Goal: Information Seeking & Learning: Check status

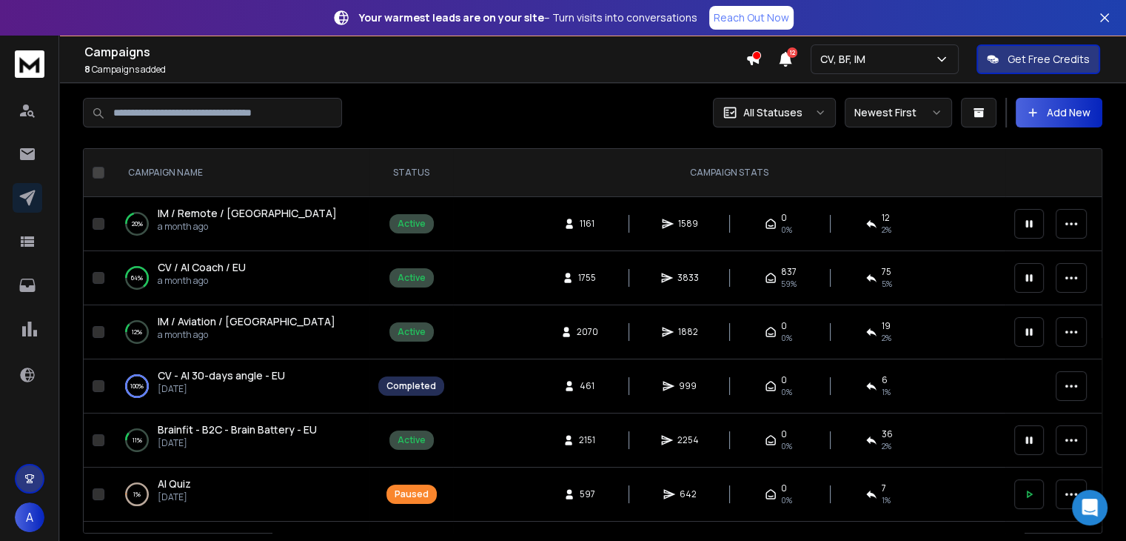
click at [527, 127] on div at bounding box center [338, 113] width 510 height 30
click at [213, 218] on span "IM / Remote / [GEOGRAPHIC_DATA]" at bounding box center [247, 213] width 179 height 14
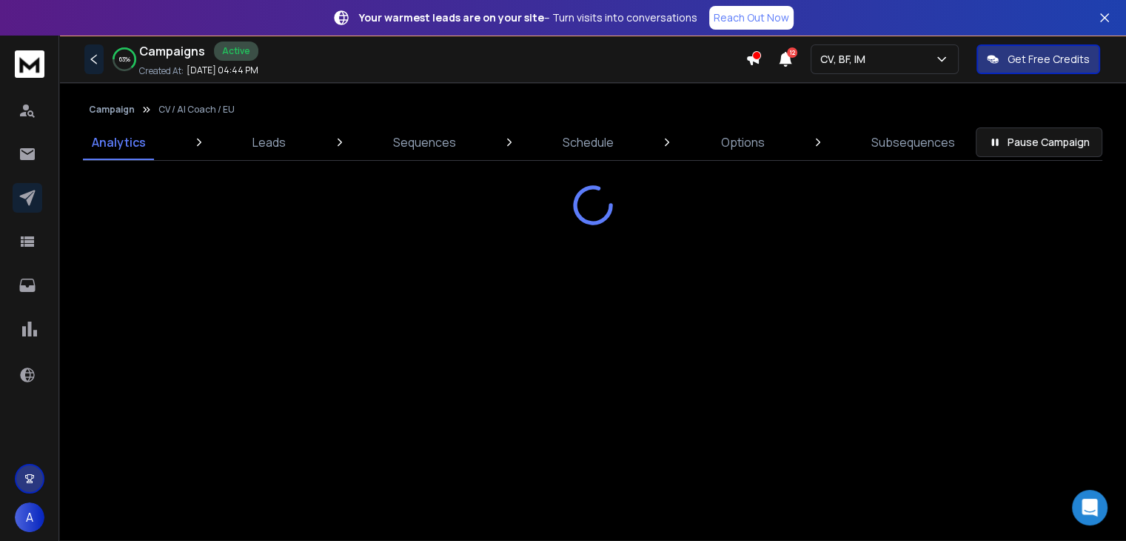
click at [95, 61] on icon at bounding box center [93, 59] width 6 height 10
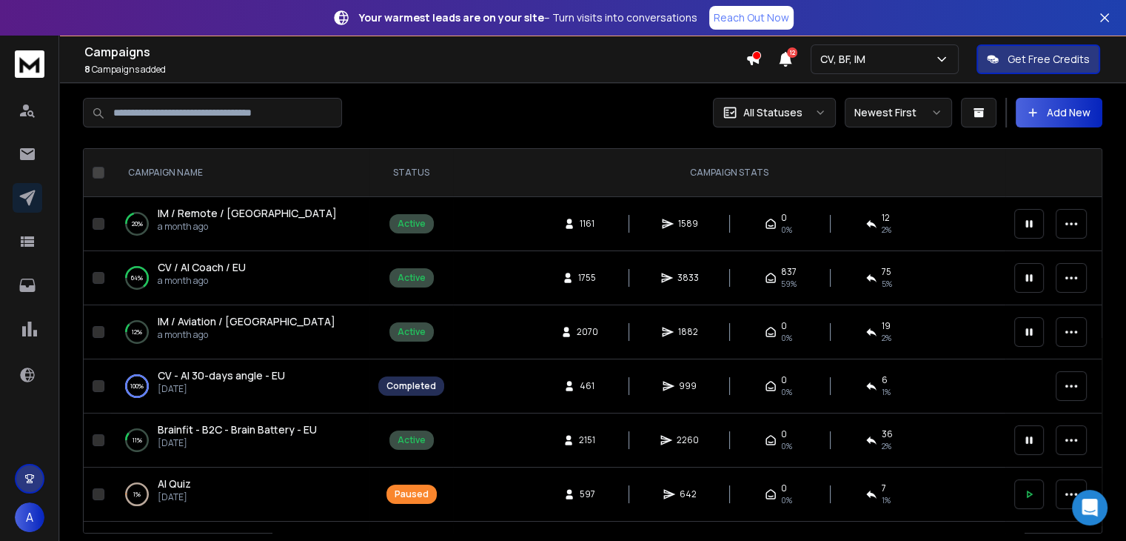
click at [276, 277] on div "64 % CV / AI Coach / EU a month ago" at bounding box center [240, 278] width 230 height 36
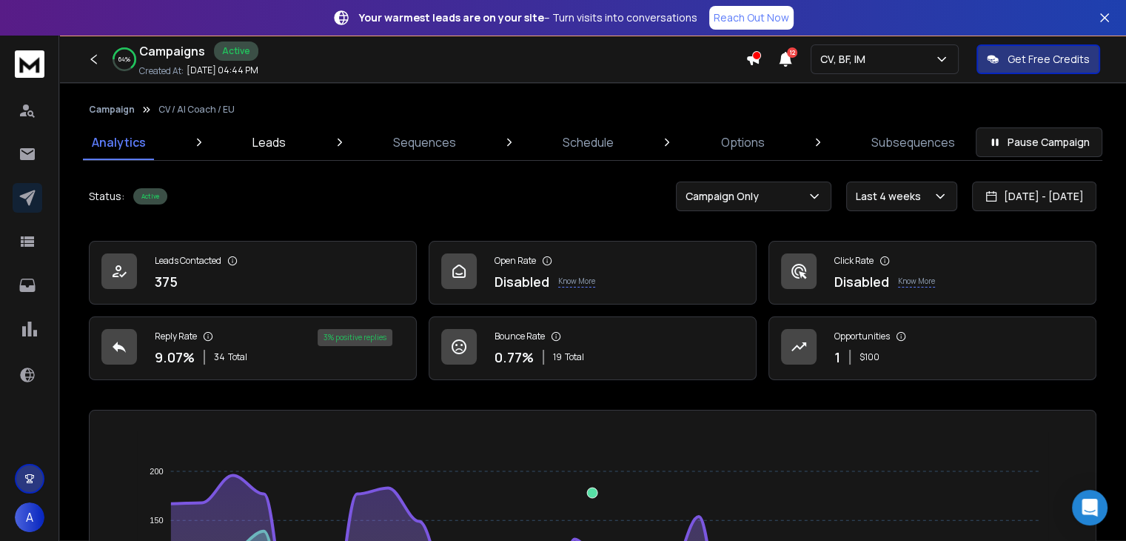
click at [287, 143] on link "Leads" at bounding box center [269, 142] width 51 height 36
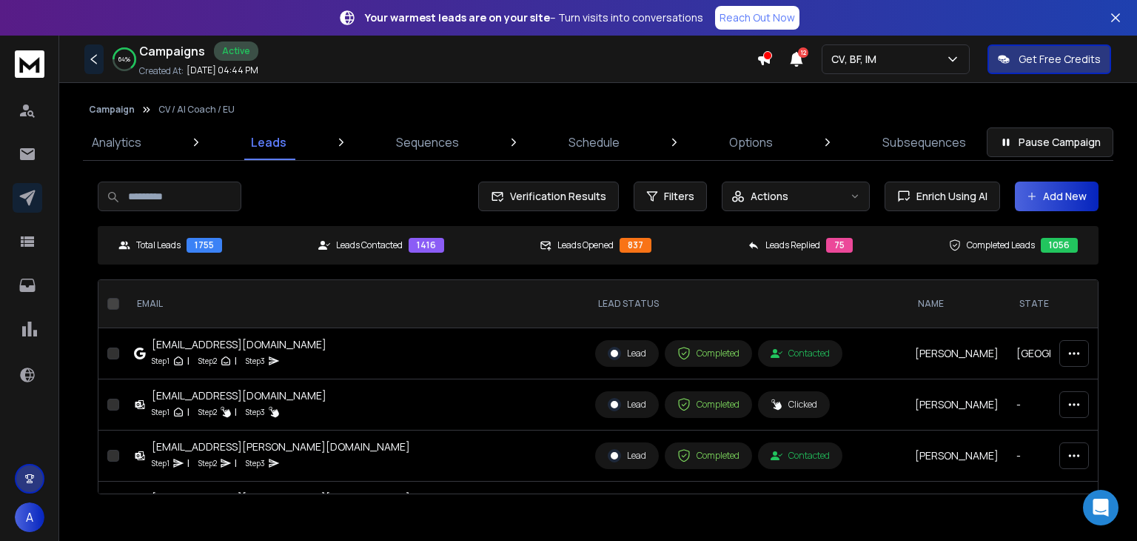
click at [98, 59] on icon at bounding box center [93, 59] width 13 height 13
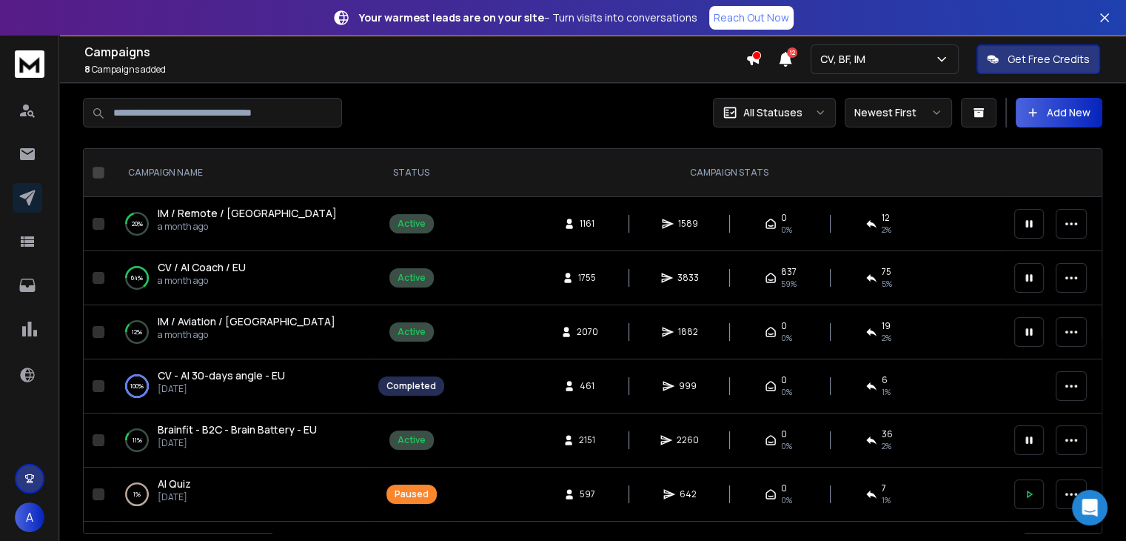
click at [498, 127] on div "Campaigns 8 Campaigns Added All Statuses Newest First Add New CAMPAIGN NAME STA…" at bounding box center [593, 368] width 1020 height 541
click at [230, 335] on p "a month ago" at bounding box center [247, 335] width 178 height 12
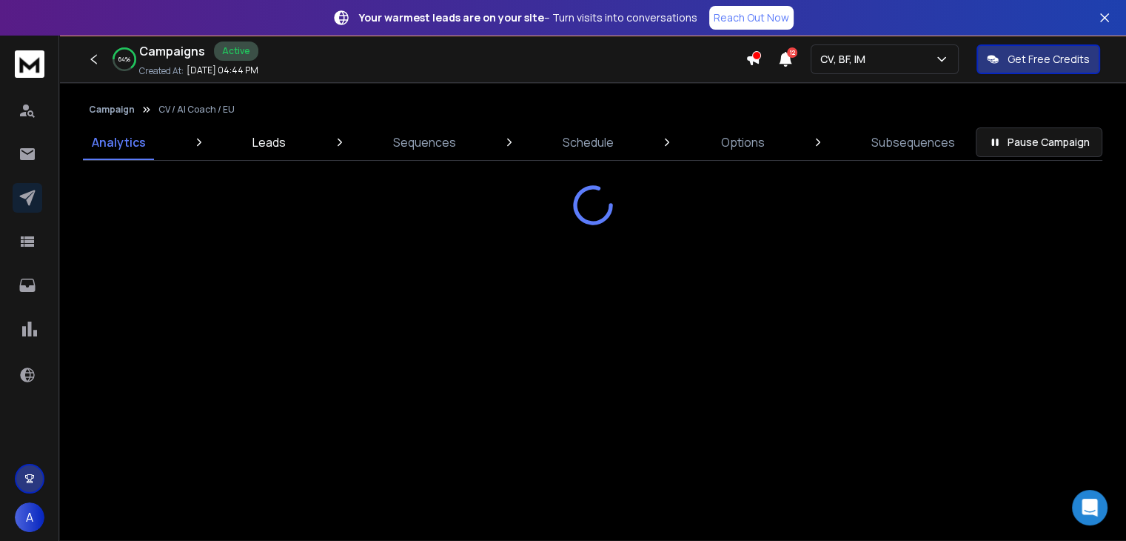
click at [267, 147] on p "Leads" at bounding box center [269, 142] width 33 height 18
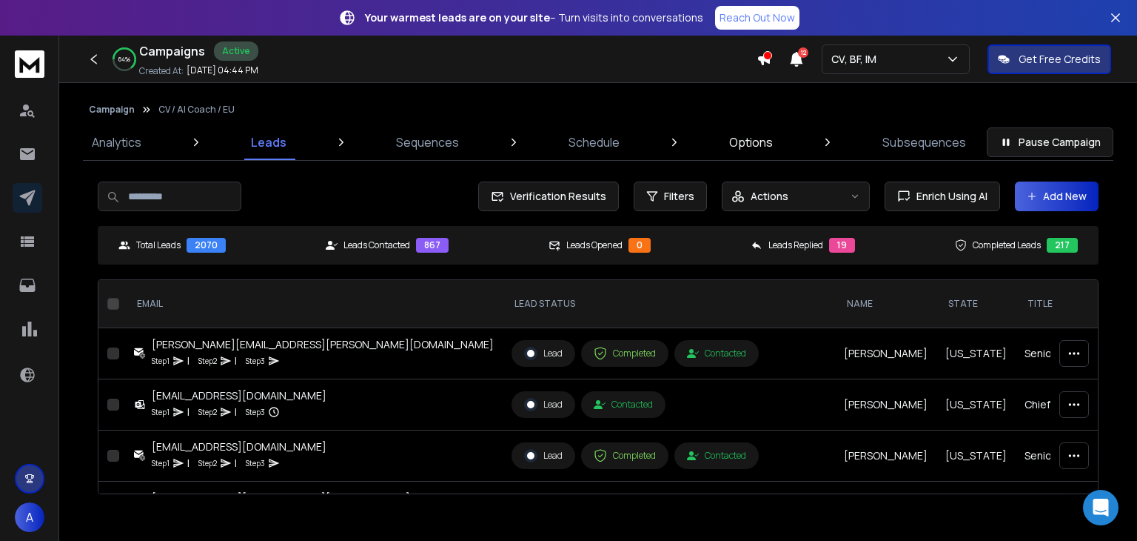
click at [766, 138] on p "Options" at bounding box center [751, 142] width 44 height 18
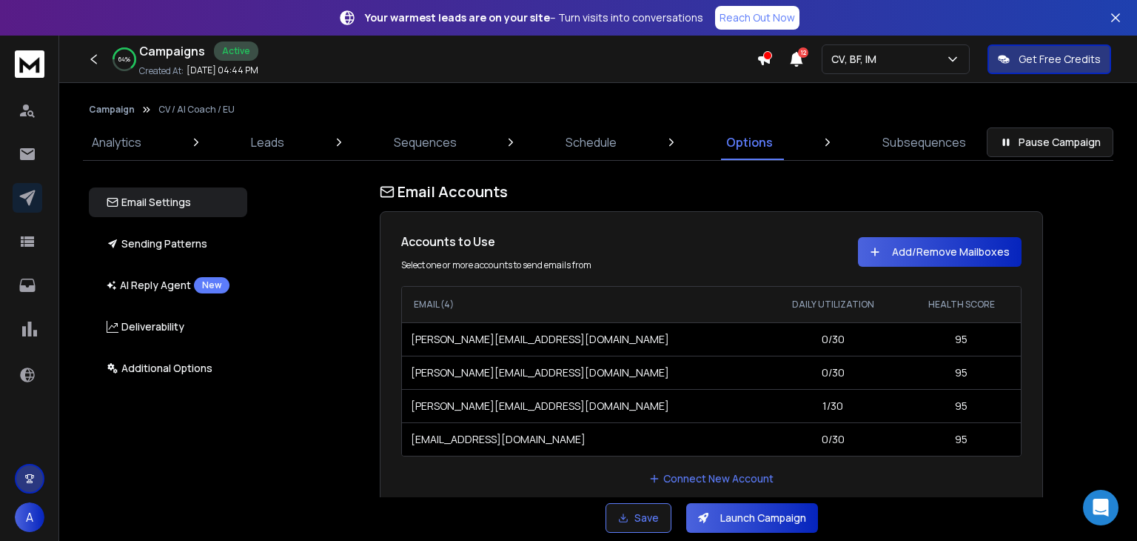
click at [1126, 264] on div "Email Accounts Accounts to Use Select one or more accounts to send emails from …" at bounding box center [720, 338] width 898 height 315
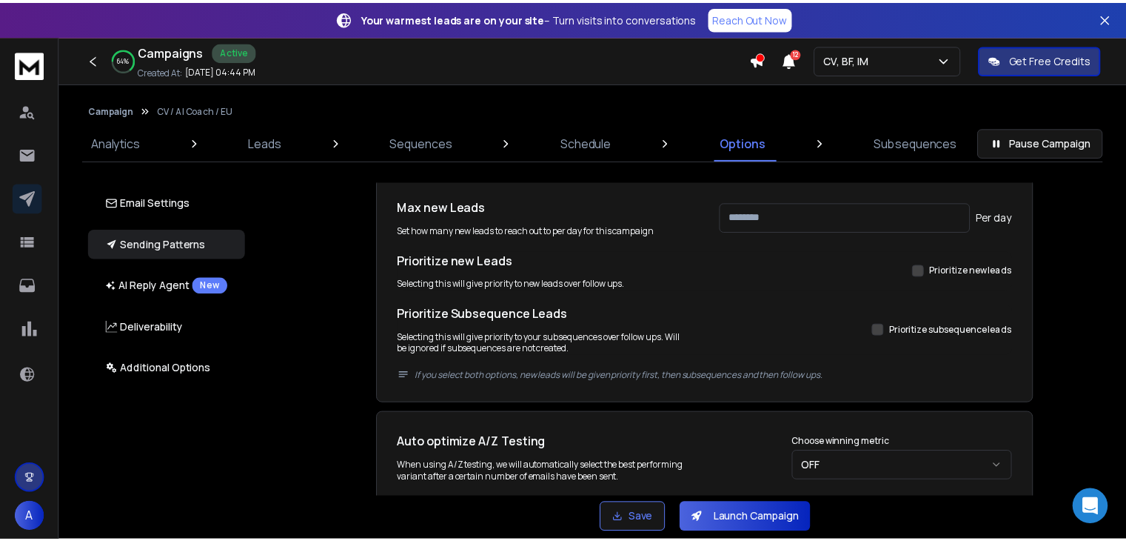
scroll to position [829, 0]
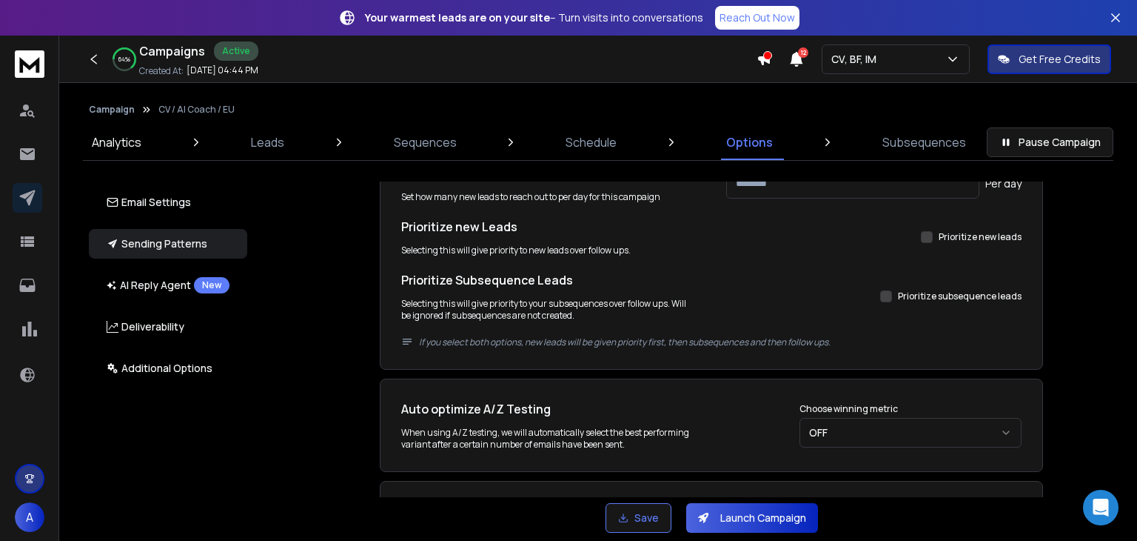
click at [122, 145] on p "Analytics" at bounding box center [117, 142] width 50 height 18
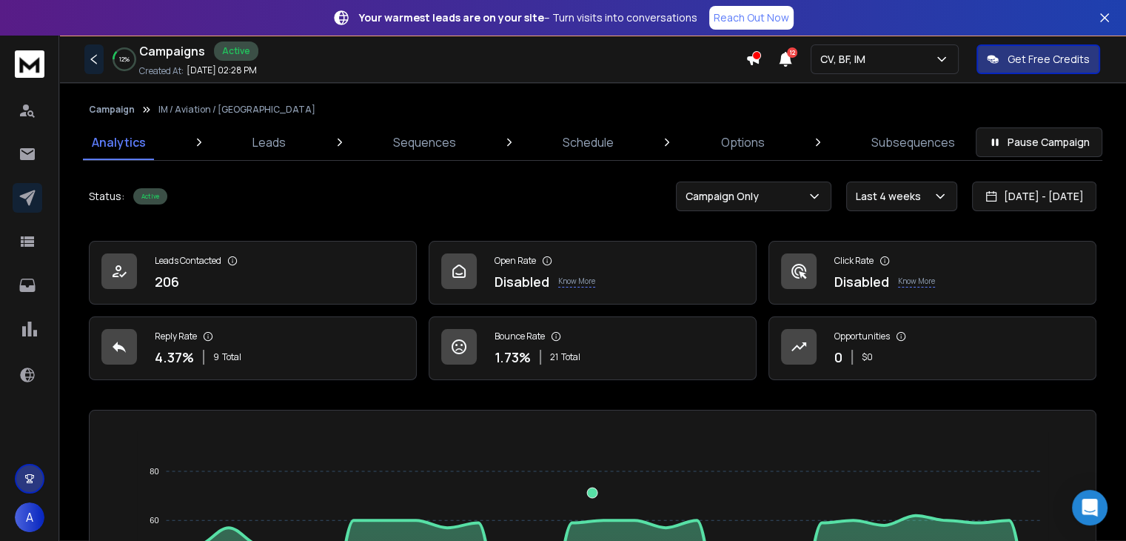
click at [88, 66] on button at bounding box center [93, 59] width 19 height 30
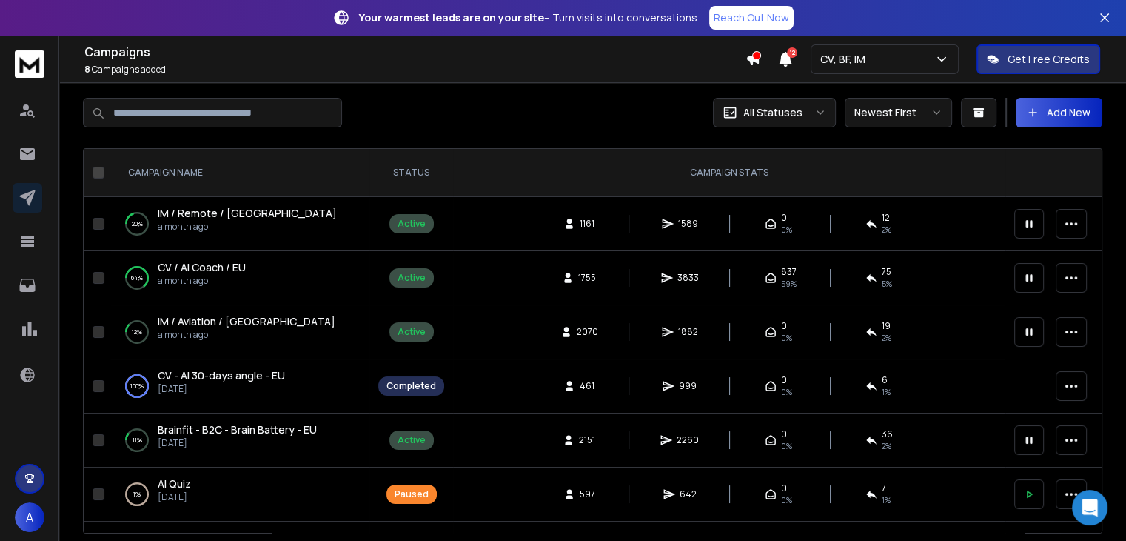
click at [225, 341] on div "IM / Aviation / [GEOGRAPHIC_DATA] a month ago" at bounding box center [247, 332] width 178 height 36
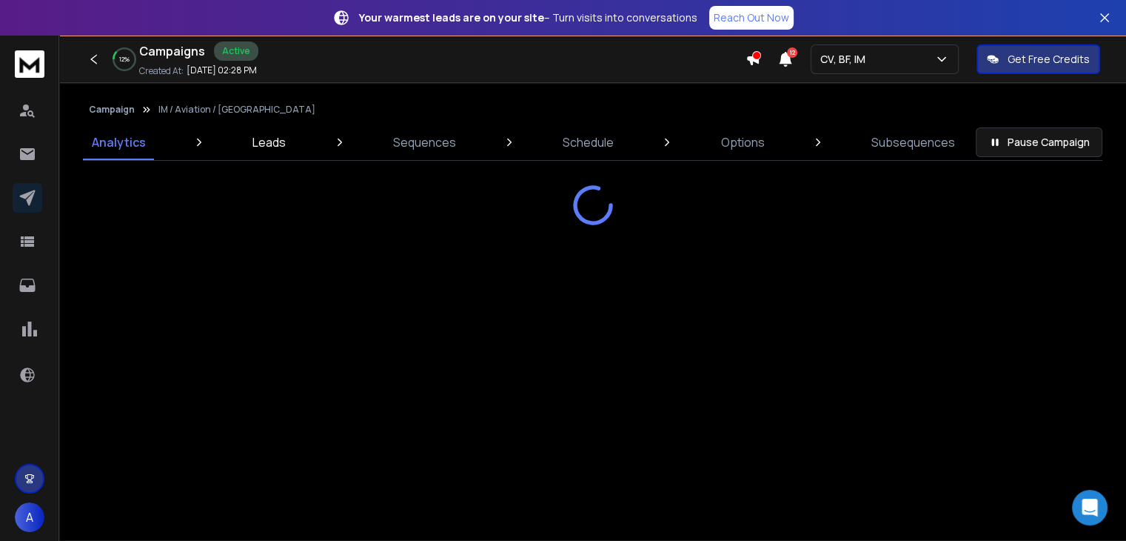
click at [273, 155] on link "Leads" at bounding box center [269, 142] width 51 height 36
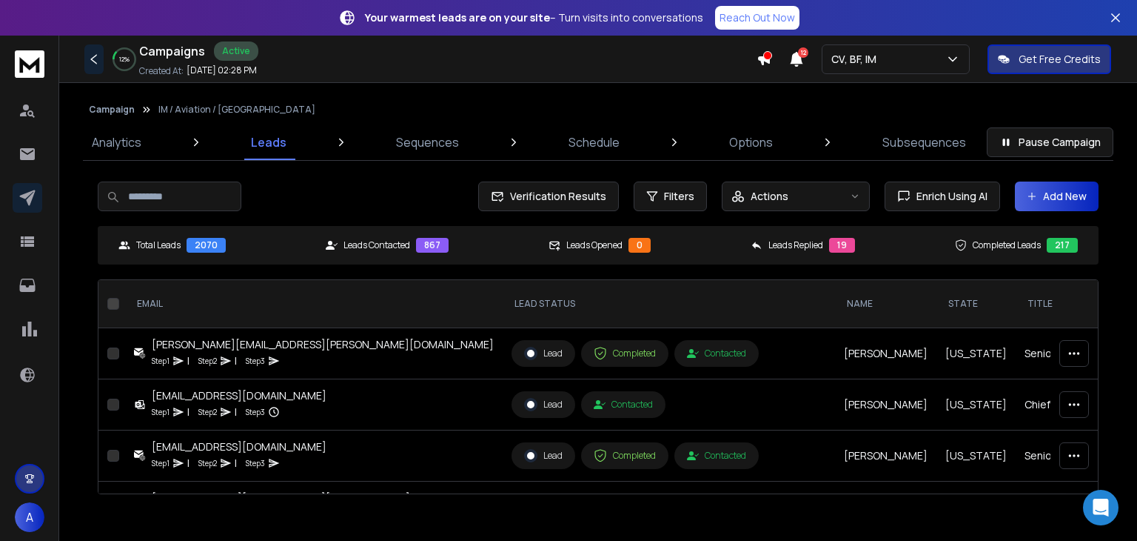
click at [88, 59] on icon at bounding box center [93, 59] width 13 height 13
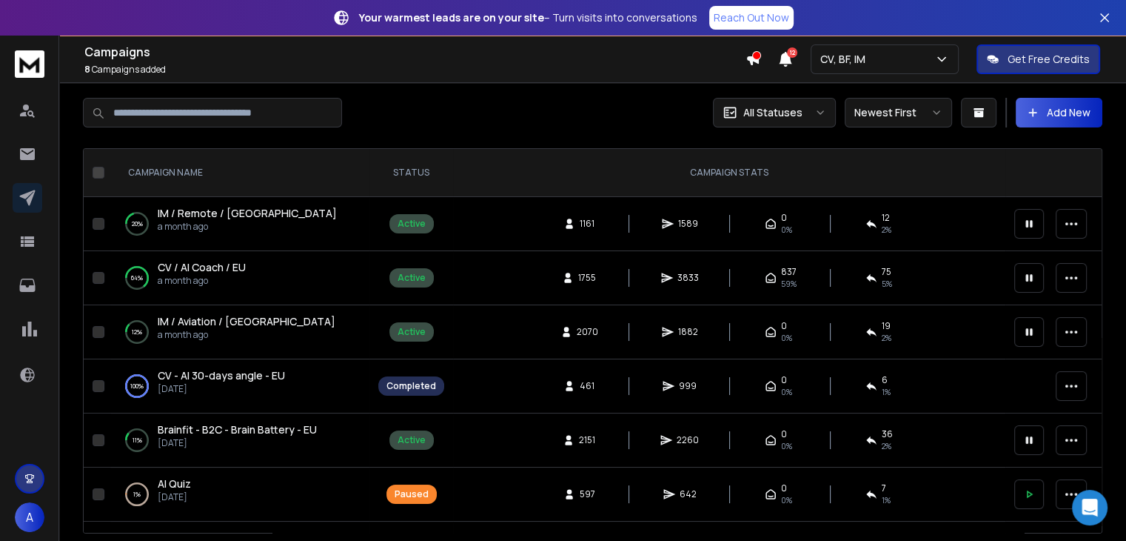
click at [266, 206] on div "20 % IM / Remote / [GEOGRAPHIC_DATA] a month ago" at bounding box center [240, 224] width 230 height 36
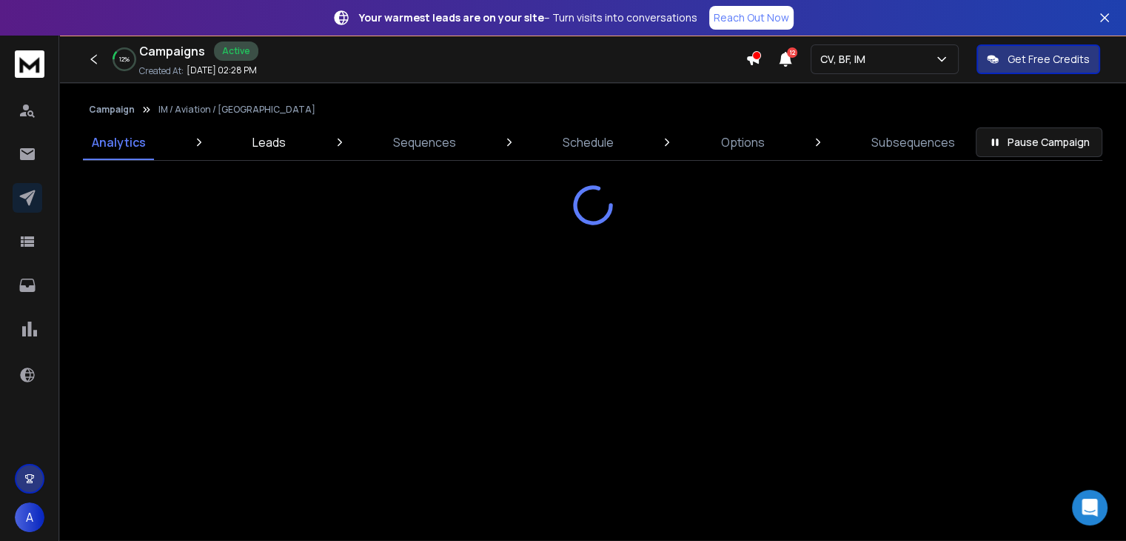
click at [290, 150] on link "Leads" at bounding box center [269, 142] width 51 height 36
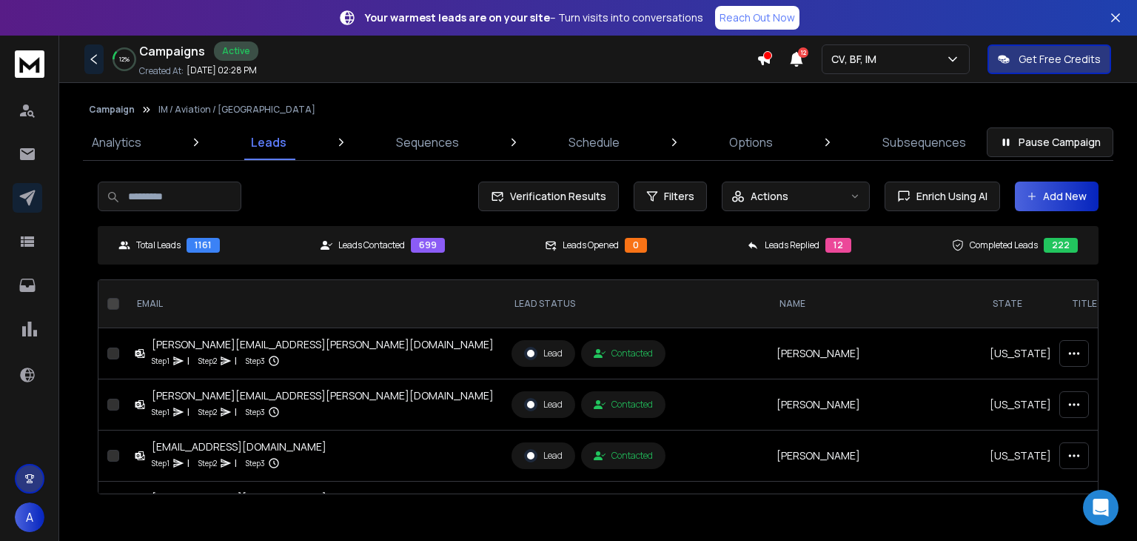
click at [91, 60] on icon at bounding box center [93, 59] width 13 height 13
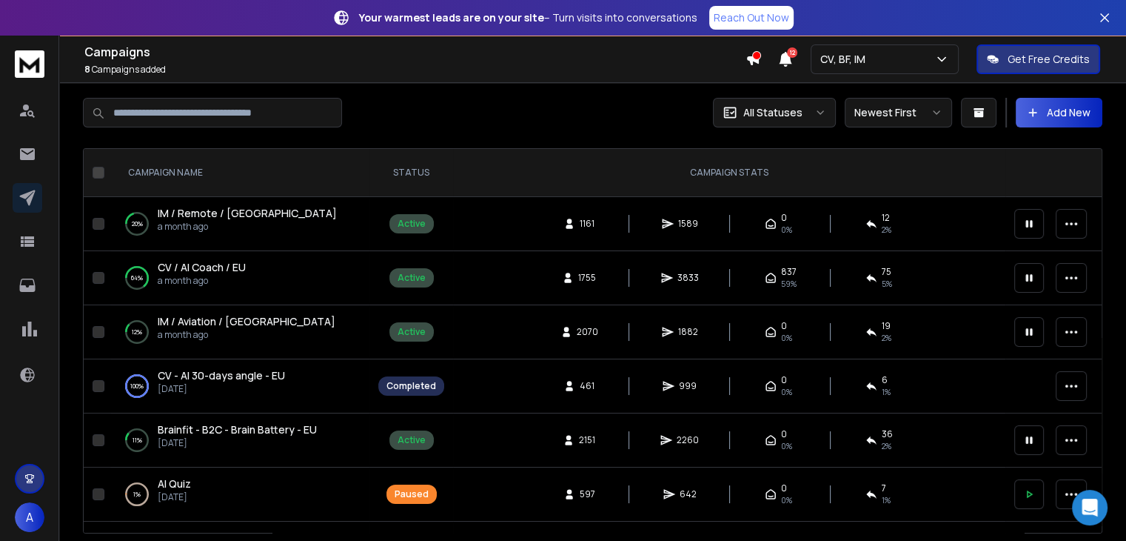
click at [250, 261] on div "64 % CV / AI Coach / EU a month ago" at bounding box center [240, 278] width 230 height 36
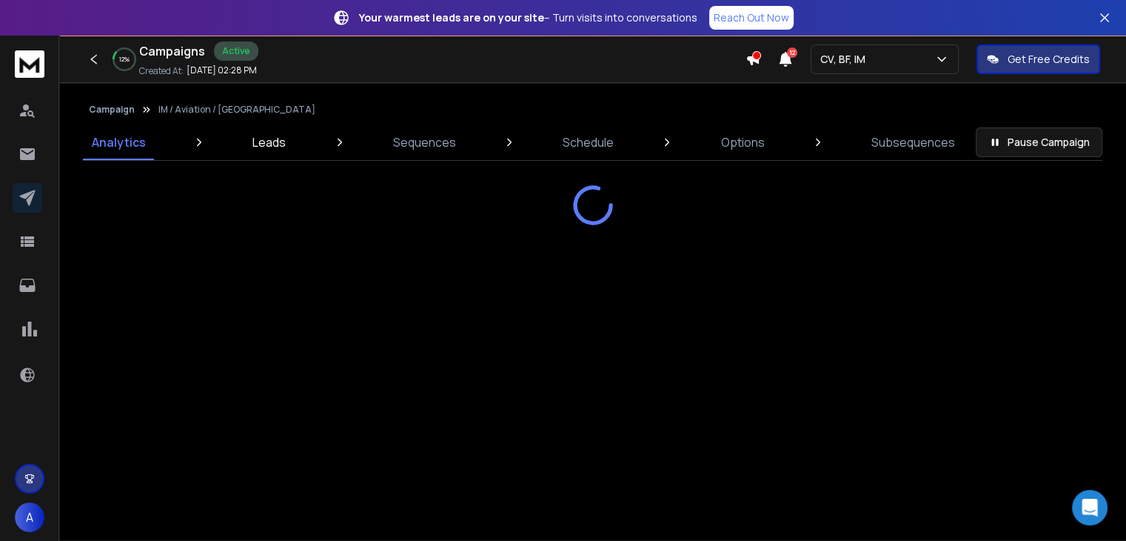
click at [287, 142] on link "Leads" at bounding box center [269, 142] width 51 height 36
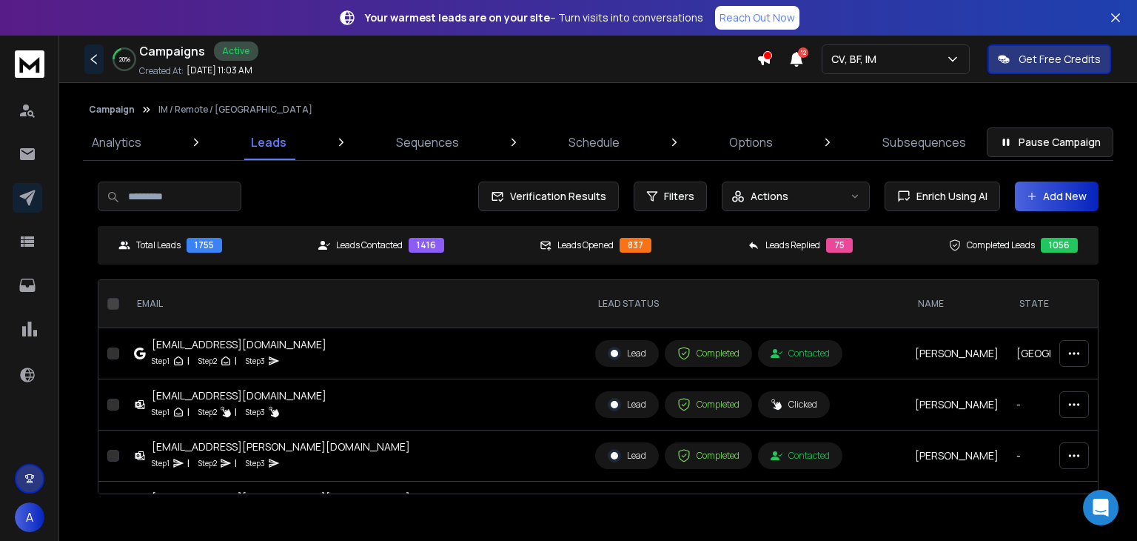
click at [90, 61] on icon at bounding box center [93, 59] width 13 height 13
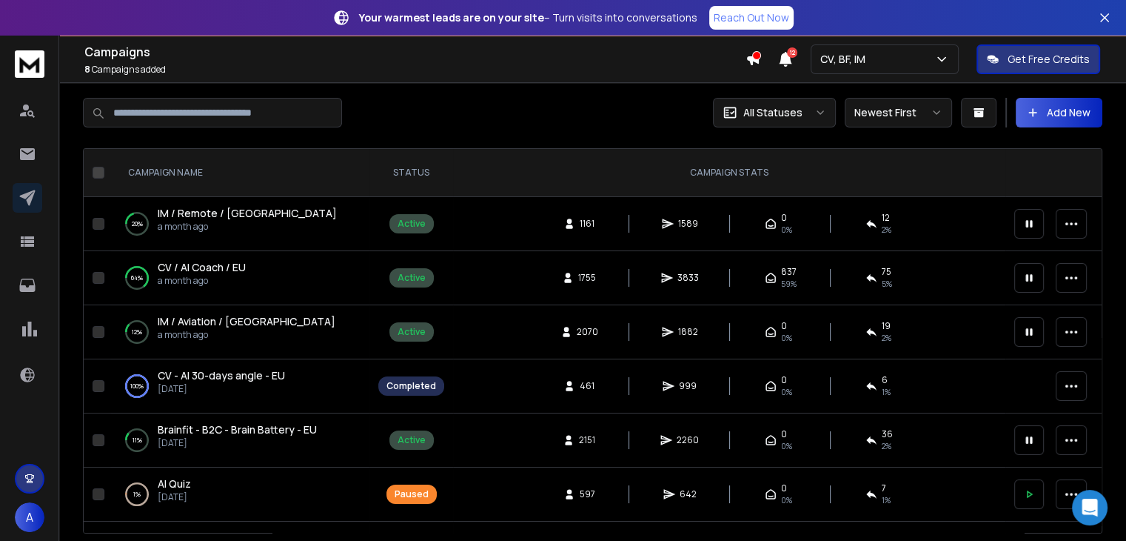
click at [270, 438] on p "[DATE]" at bounding box center [237, 443] width 159 height 12
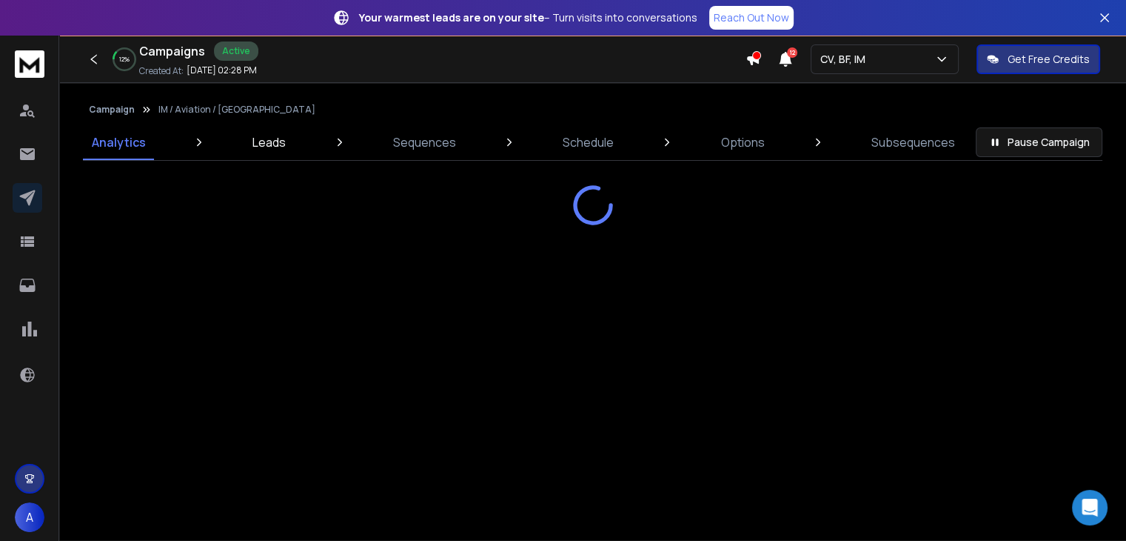
click at [277, 146] on p "Leads" at bounding box center [269, 142] width 33 height 18
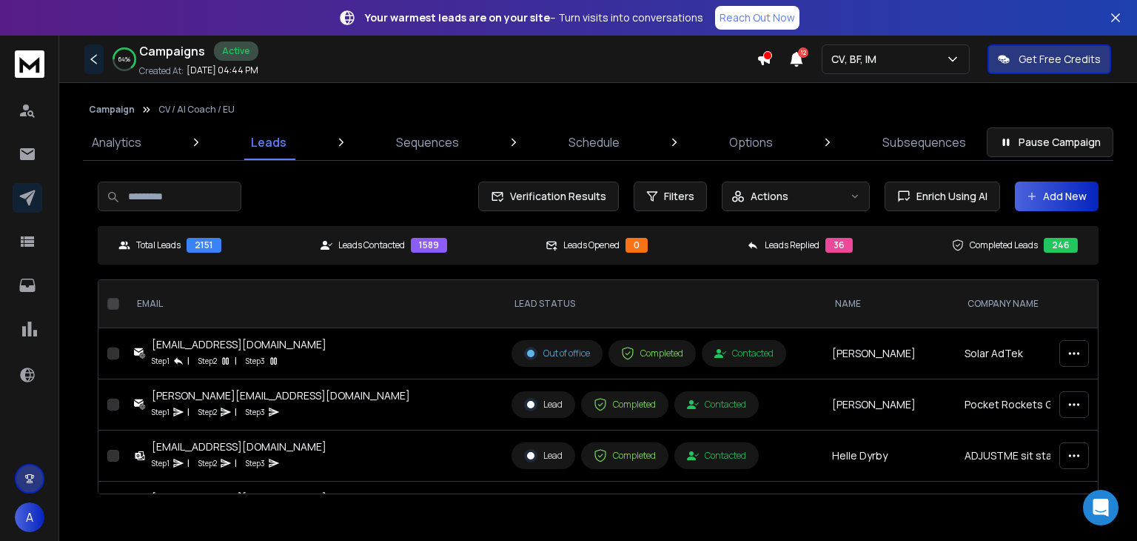
click at [98, 59] on icon at bounding box center [93, 59] width 13 height 13
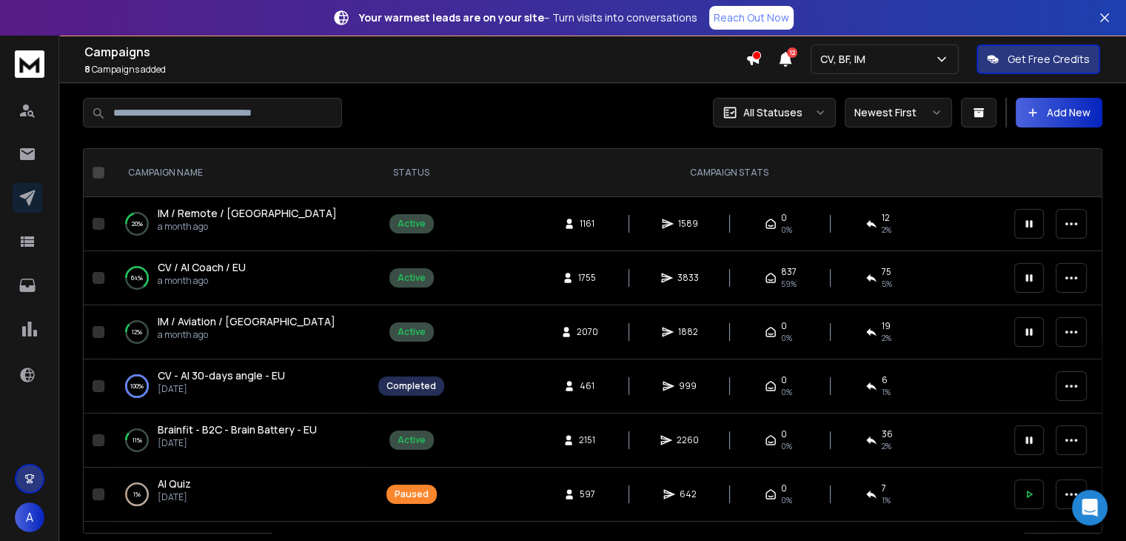
click at [284, 442] on p "[DATE]" at bounding box center [237, 443] width 159 height 12
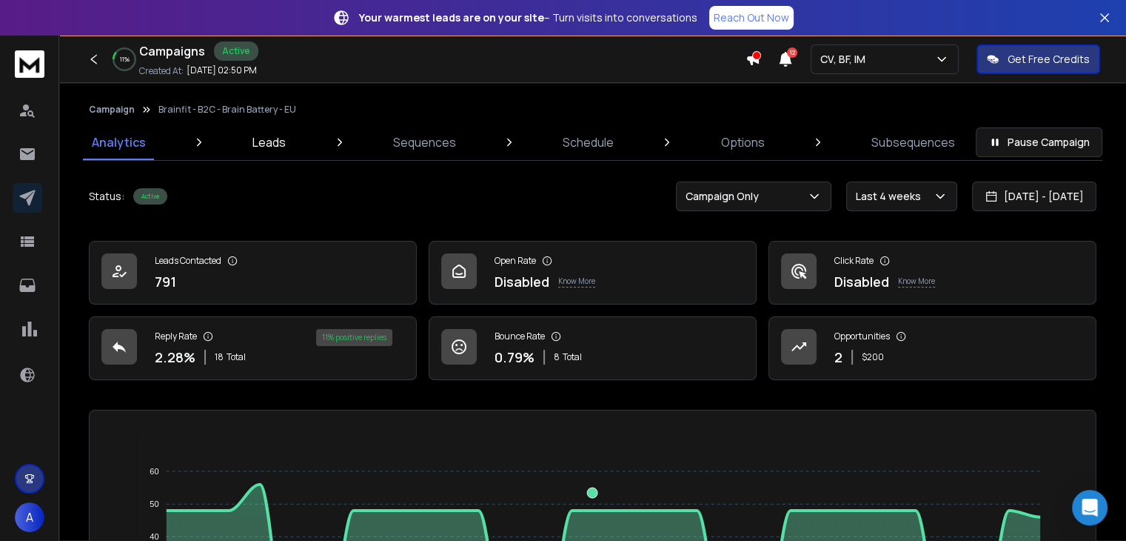
click at [275, 137] on p "Leads" at bounding box center [269, 142] width 33 height 18
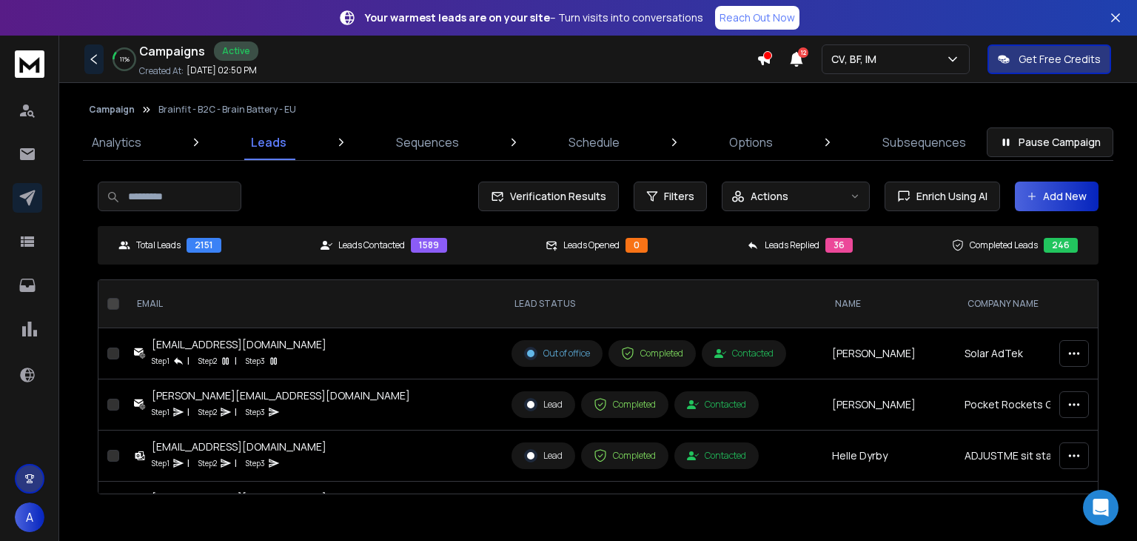
click at [99, 56] on icon at bounding box center [93, 59] width 13 height 13
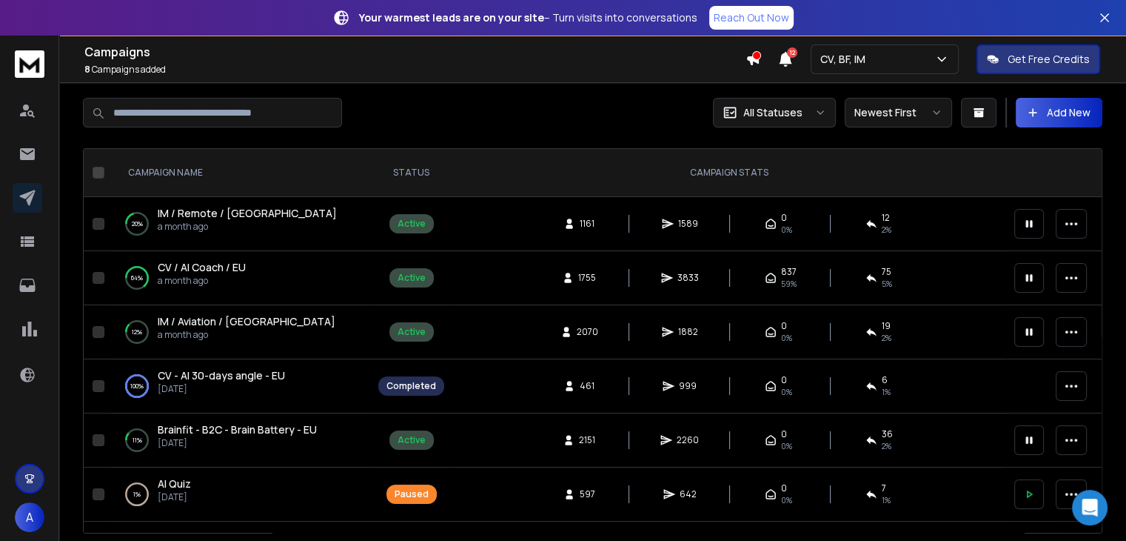
scroll to position [30, 0]
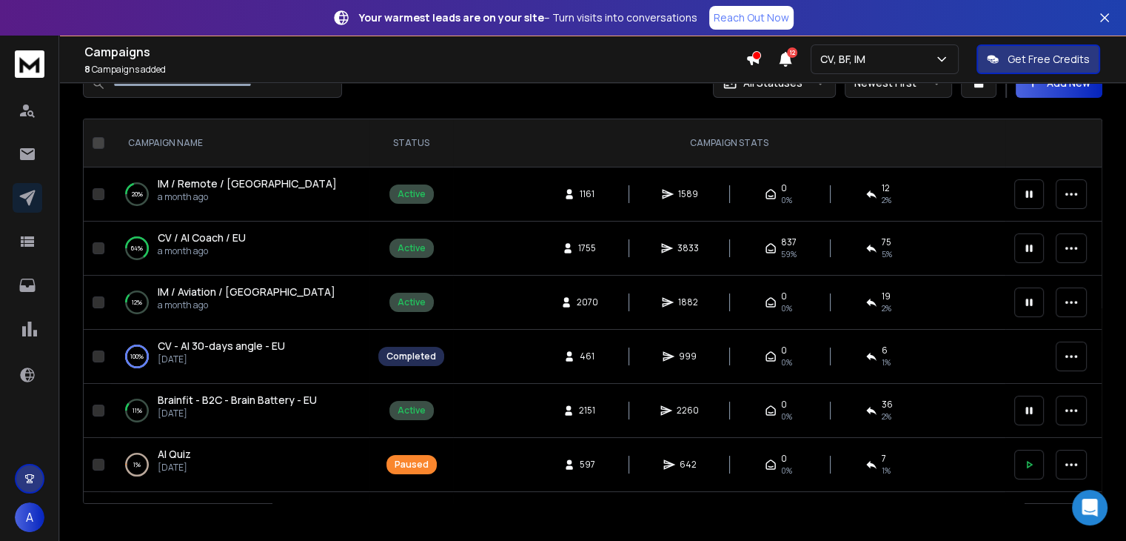
click at [252, 398] on span "Brainfit - B2C - Brain Battery - EU" at bounding box center [237, 399] width 159 height 14
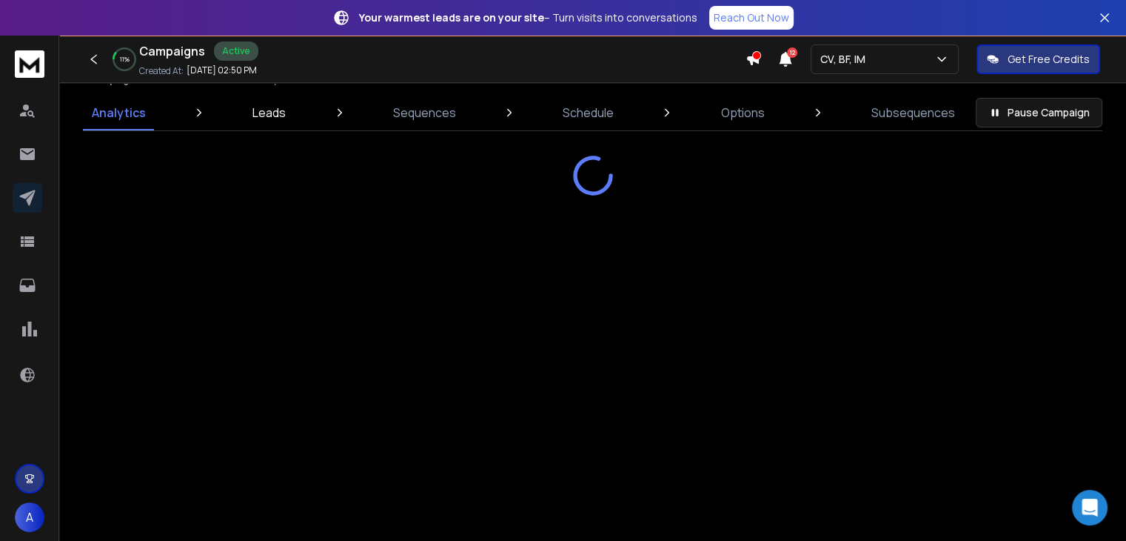
click at [275, 123] on link "Leads" at bounding box center [269, 113] width 51 height 36
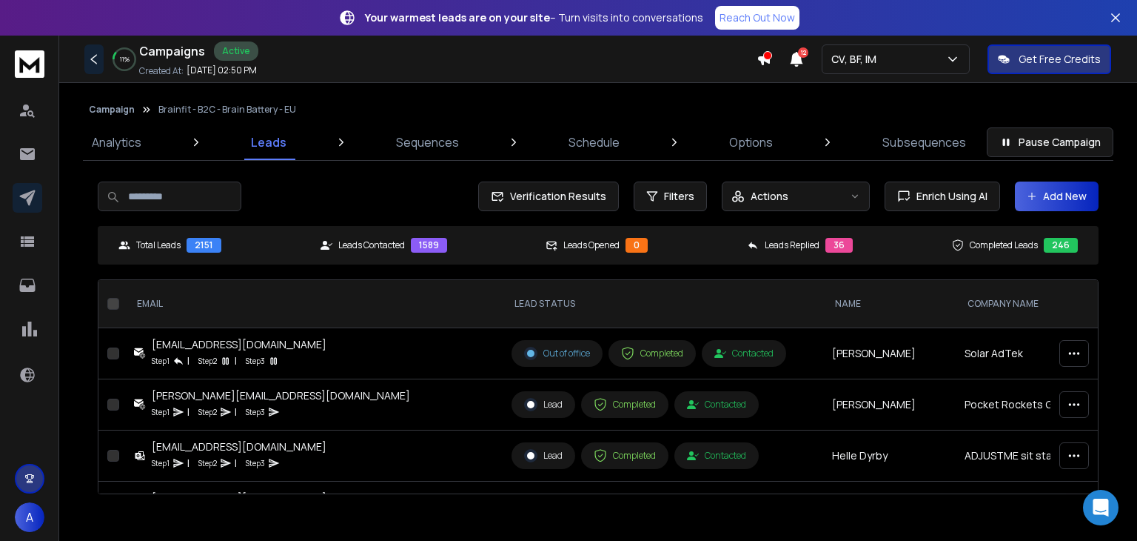
click at [89, 58] on icon at bounding box center [93, 59] width 13 height 13
